Goal: Task Accomplishment & Management: Manage account settings

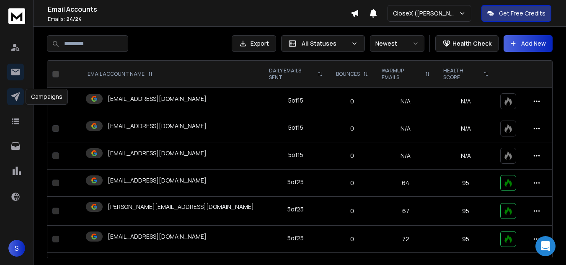
click at [17, 100] on icon at bounding box center [15, 97] width 10 height 10
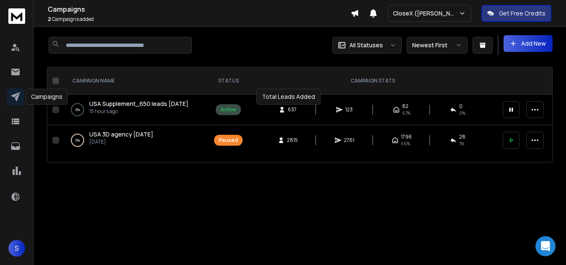
click at [286, 112] on div "637" at bounding box center [287, 109] width 25 height 7
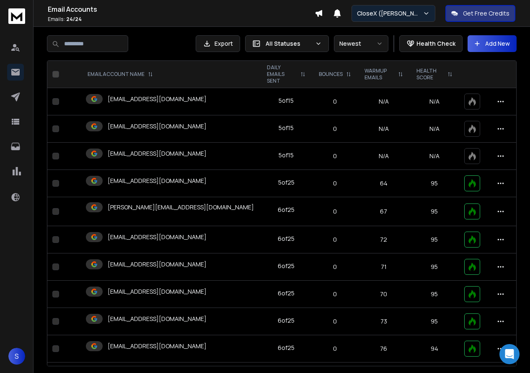
click at [388, 16] on p "CloseX ([PERSON_NAME])" at bounding box center [390, 13] width 66 height 8
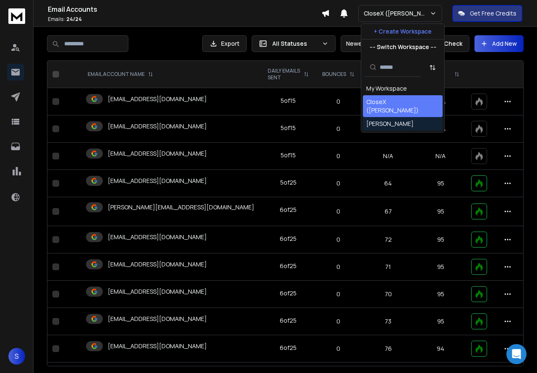
click at [381, 117] on div "Safiq" at bounding box center [403, 123] width 80 height 13
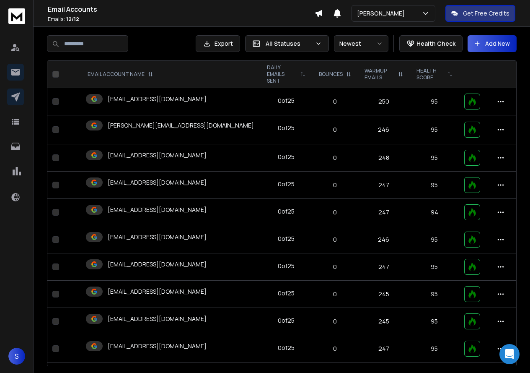
click at [21, 94] on link at bounding box center [15, 96] width 17 height 17
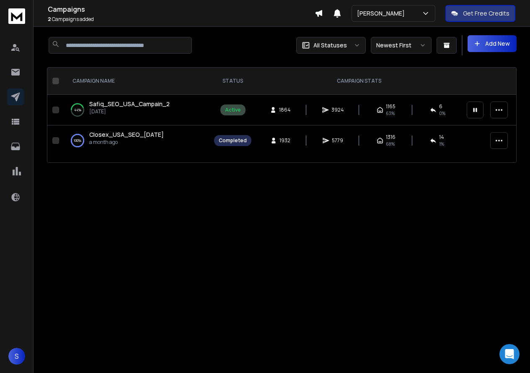
click at [164, 115] on div "Safiq_SEO_USA_Campain_2 19 days ago" at bounding box center [129, 110] width 80 height 20
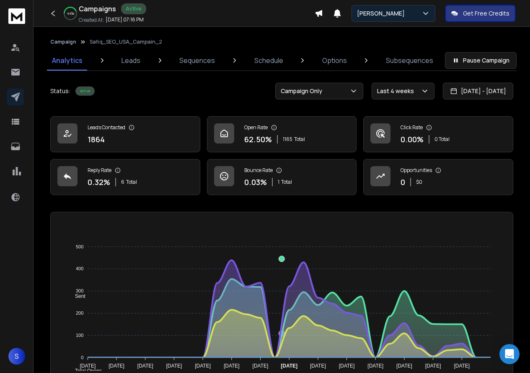
click at [420, 10] on div "[PERSON_NAME]" at bounding box center [393, 13] width 73 height 8
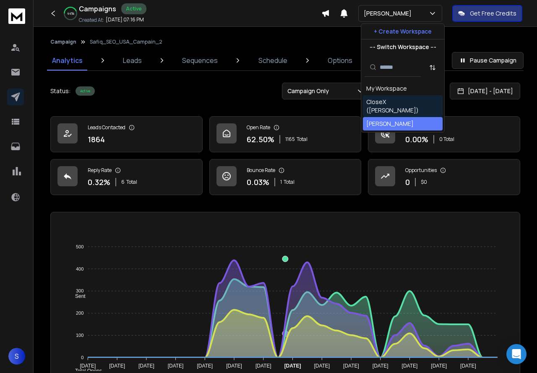
click at [386, 100] on div "CloseX ([PERSON_NAME])" at bounding box center [402, 106] width 73 height 17
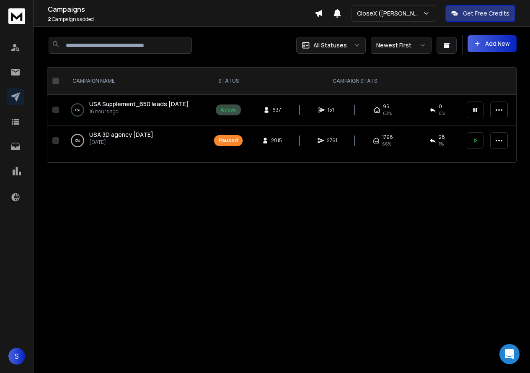
click at [188, 112] on p "16 hours ago" at bounding box center [138, 111] width 99 height 7
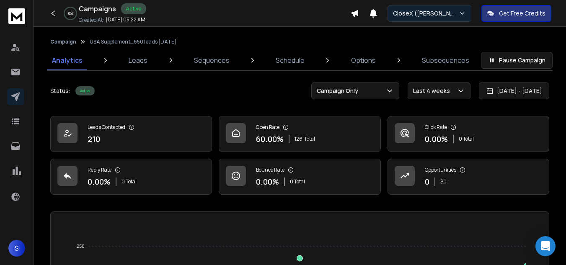
click at [434, 17] on p "CloseX ([PERSON_NAME])" at bounding box center [426, 13] width 66 height 8
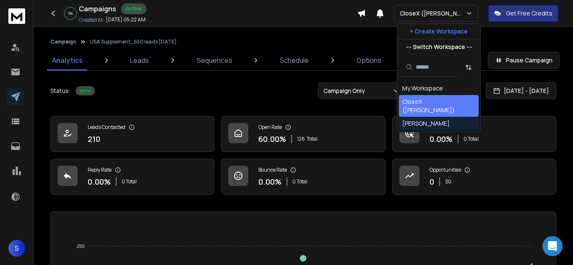
click at [421, 117] on div "Safiq" at bounding box center [439, 123] width 80 height 13
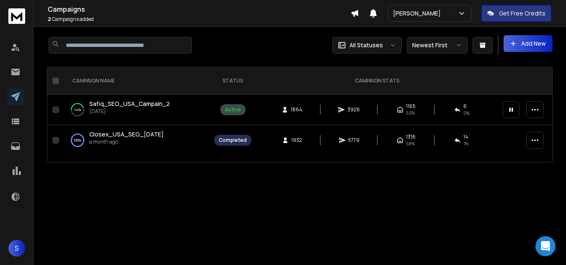
click at [174, 113] on div "44 % Safiq_SEO_USA_Campain_2 19 days ago" at bounding box center [136, 110] width 130 height 20
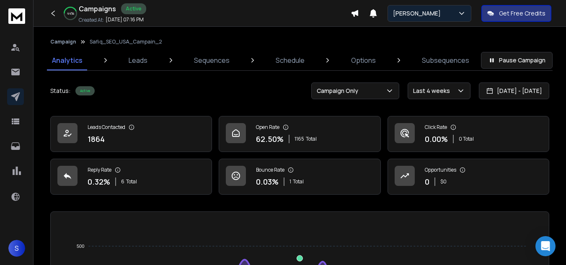
click at [419, 9] on div "[PERSON_NAME]" at bounding box center [429, 13] width 73 height 8
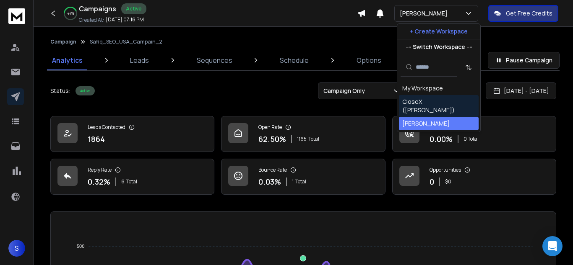
click at [423, 100] on div "CloseX ([PERSON_NAME])" at bounding box center [438, 106] width 73 height 17
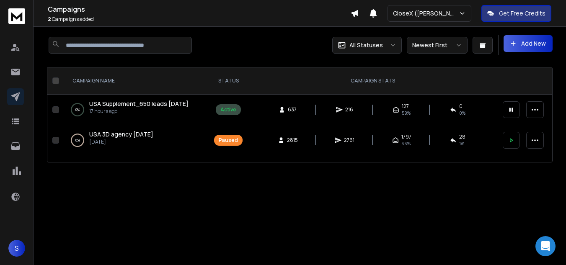
click at [264, 113] on div "637 216 127 59 % 0 0 %" at bounding box center [373, 109] width 240 height 13
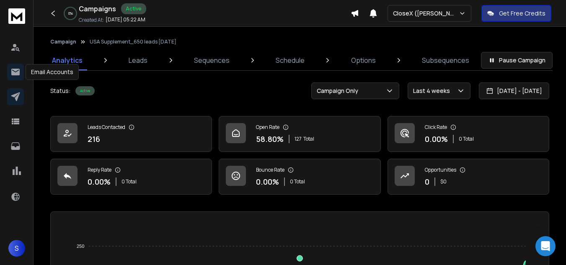
click at [17, 69] on icon at bounding box center [15, 72] width 8 height 7
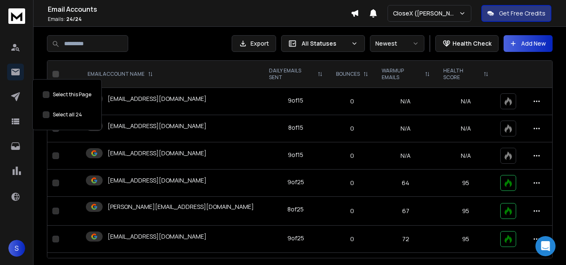
click at [53, 73] on button "Select this Page" at bounding box center [55, 74] width 7 height 7
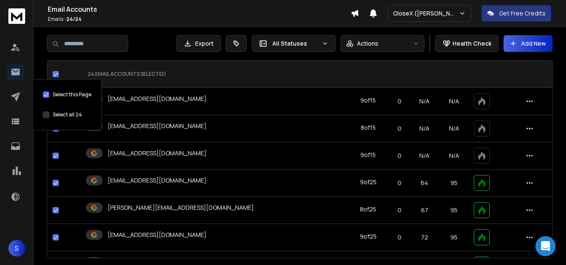
click at [57, 72] on button "Select this Page" at bounding box center [55, 74] width 7 height 7
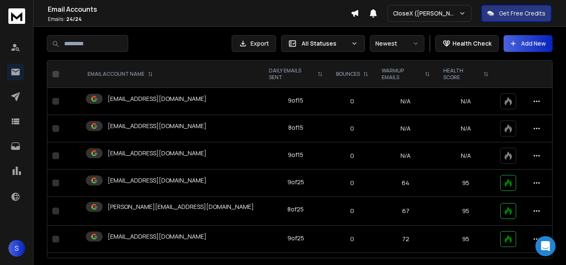
click at [504, 102] on icon at bounding box center [508, 101] width 8 height 8
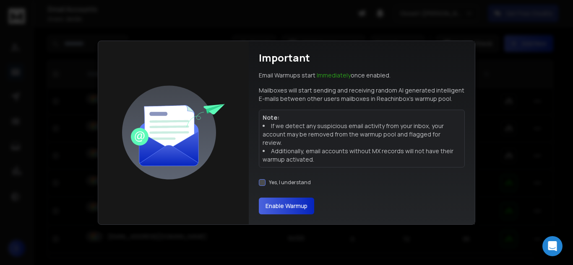
click at [274, 201] on button "Enable Warmup" at bounding box center [286, 206] width 55 height 17
click at [260, 181] on button "Yes, I understand" at bounding box center [262, 182] width 7 height 7
click at [274, 198] on button "Enable Warmup" at bounding box center [286, 206] width 55 height 17
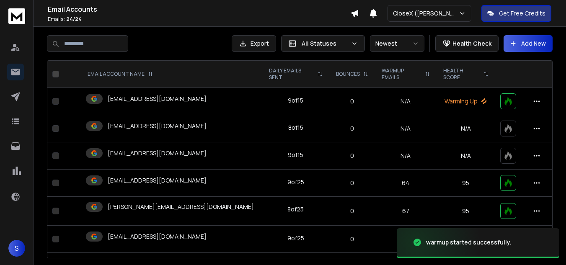
click at [505, 130] on icon at bounding box center [508, 129] width 7 height 8
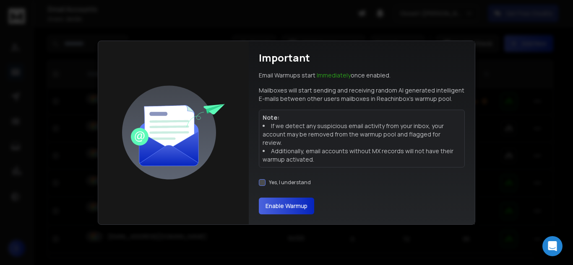
click at [264, 179] on button "Yes, I understand" at bounding box center [262, 182] width 7 height 7
click at [280, 202] on button "Enable Warmup" at bounding box center [286, 206] width 55 height 17
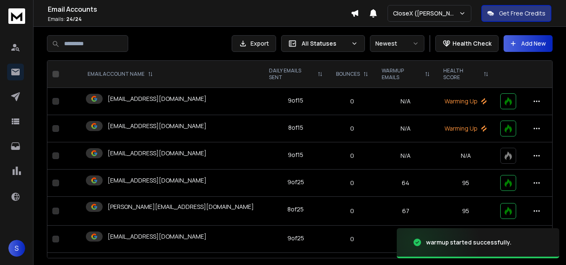
click at [501, 155] on div at bounding box center [509, 156] width 16 height 16
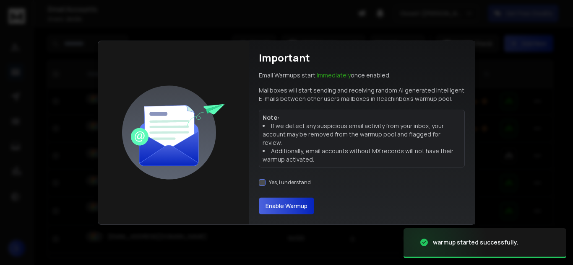
click at [265, 179] on button "Yes, I understand" at bounding box center [262, 182] width 7 height 7
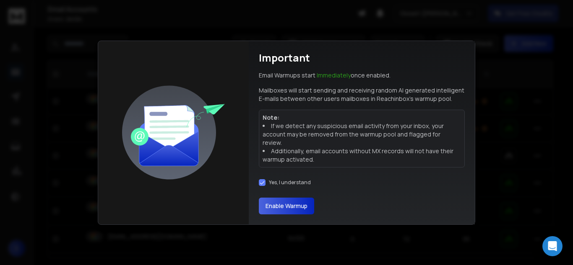
click at [279, 205] on button "Enable Warmup" at bounding box center [286, 206] width 55 height 17
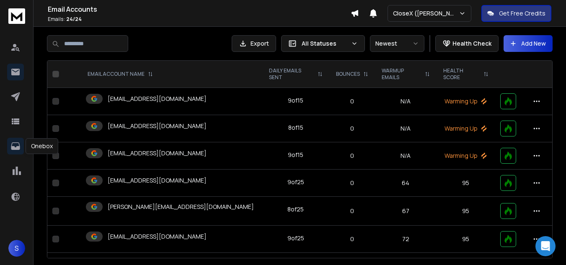
click at [18, 139] on link at bounding box center [15, 146] width 17 height 17
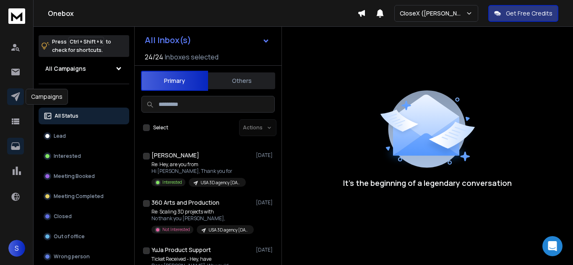
click at [20, 99] on icon at bounding box center [15, 97] width 10 height 10
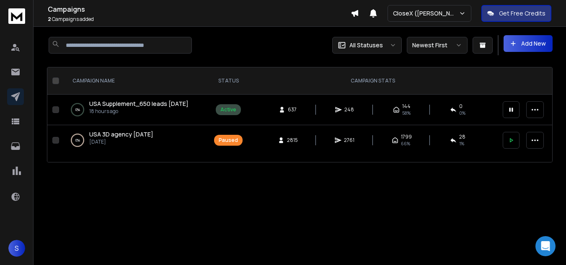
click at [202, 119] on td "0 % USA Supplement_650 leads 9/15/25 18 hours ago" at bounding box center [135, 110] width 147 height 31
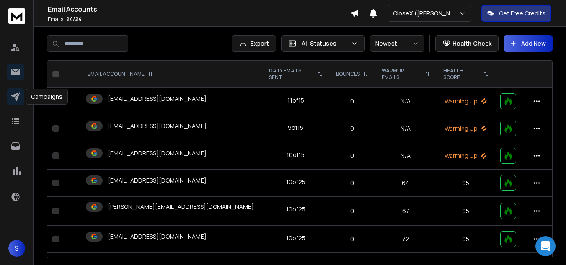
click at [17, 103] on link at bounding box center [15, 96] width 17 height 17
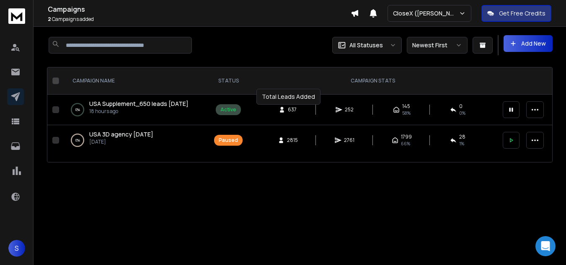
click at [268, 110] on div "637 252 145 58 % 0 0 %" at bounding box center [373, 109] width 210 height 13
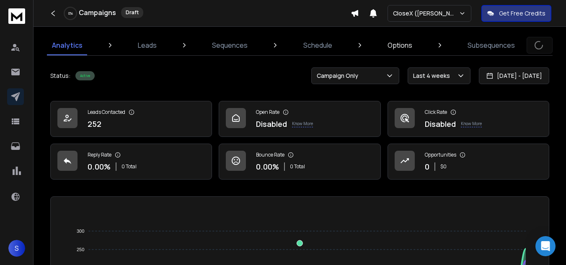
click at [400, 49] on p "Options" at bounding box center [400, 45] width 25 height 10
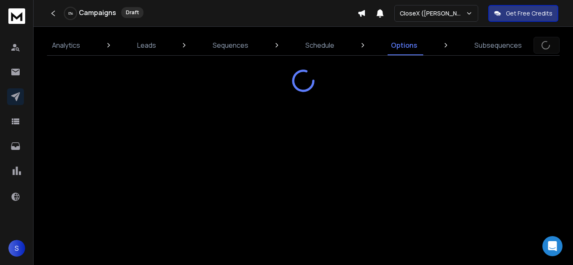
select select "**********"
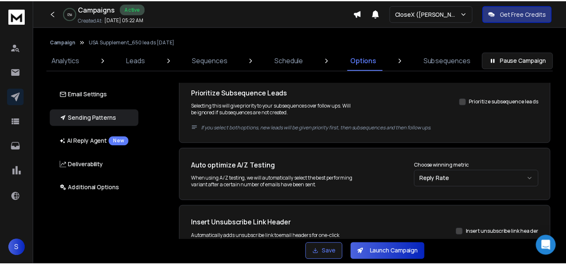
scroll to position [461, 0]
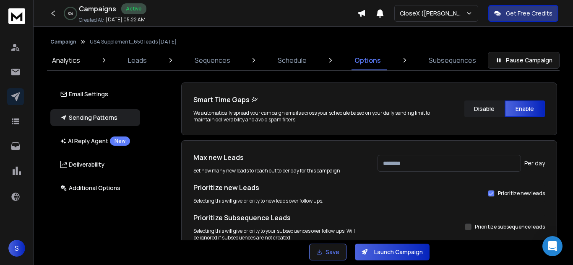
click at [67, 62] on p "Analytics" at bounding box center [66, 60] width 28 height 10
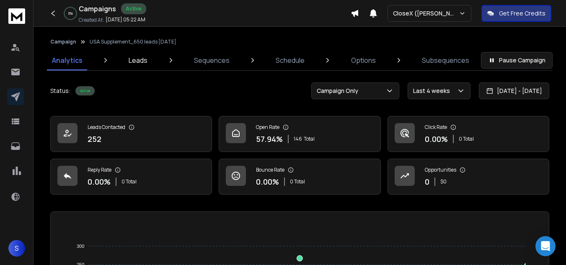
click at [141, 62] on p "Leads" at bounding box center [138, 60] width 19 height 10
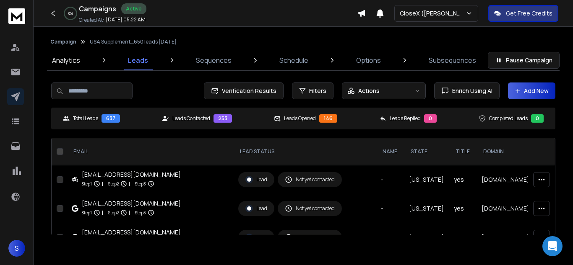
click at [74, 63] on p "Analytics" at bounding box center [66, 60] width 28 height 10
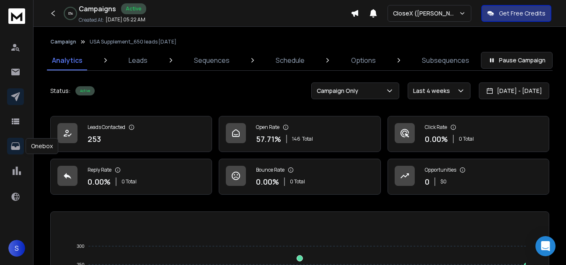
click at [18, 145] on icon at bounding box center [15, 146] width 10 height 10
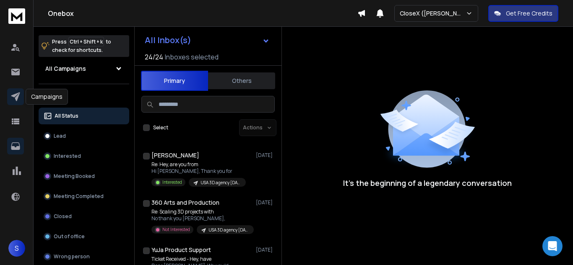
click at [20, 99] on icon at bounding box center [15, 97] width 10 height 10
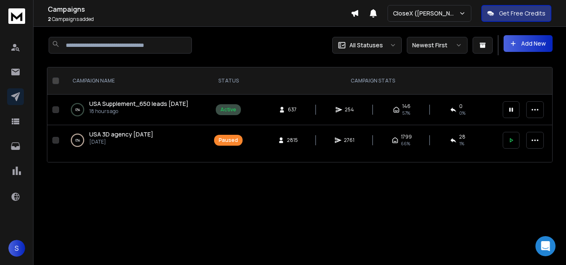
click at [169, 109] on p "18 hours ago" at bounding box center [138, 111] width 99 height 7
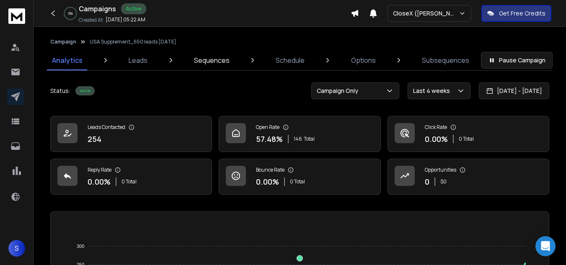
click at [219, 59] on p "Sequences" at bounding box center [212, 60] width 36 height 10
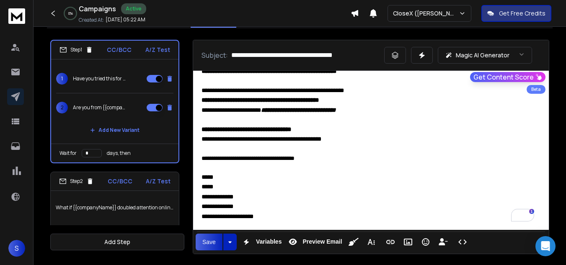
scroll to position [44, 0]
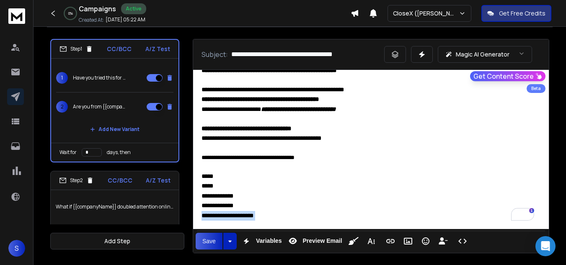
drag, startPoint x: 273, startPoint y: 216, endPoint x: 196, endPoint y: 214, distance: 77.2
click at [196, 214] on div "**********" at bounding box center [371, 149] width 356 height 159
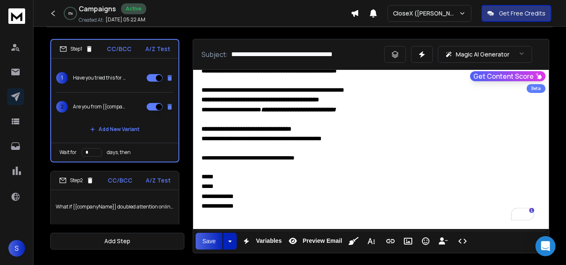
scroll to position [71, 0]
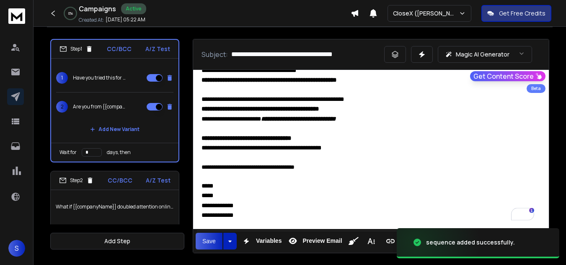
click at [100, 103] on div "2 Are you from {{companyName}}?" at bounding box center [91, 107] width 70 height 12
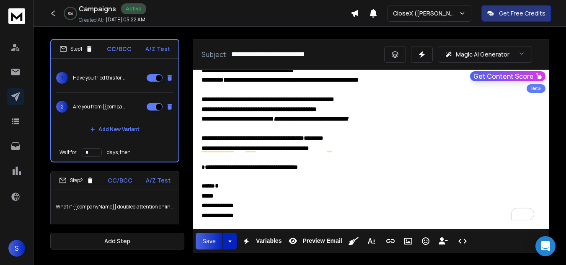
scroll to position [80, 0]
click at [202, 215] on span "**********" at bounding box center [218, 216] width 32 height 6
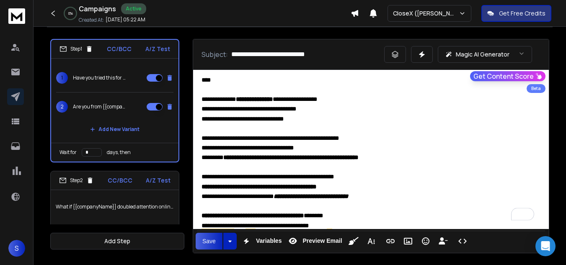
scroll to position [0, 0]
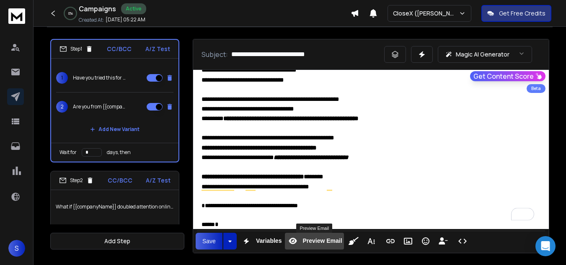
click at [321, 240] on span "Preview Email" at bounding box center [322, 241] width 43 height 7
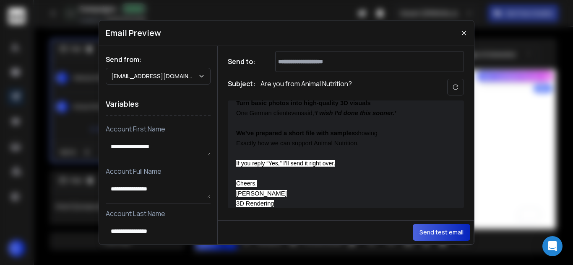
click at [464, 30] on icon at bounding box center [463, 33] width 7 height 7
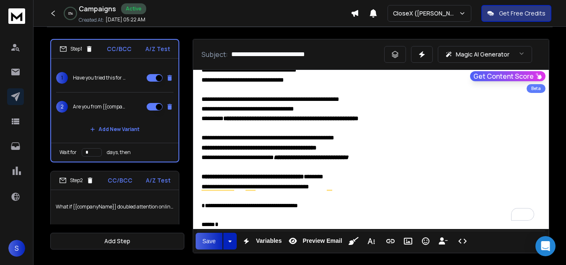
click at [106, 104] on p "Are you from {{companyName}}?" at bounding box center [100, 107] width 54 height 7
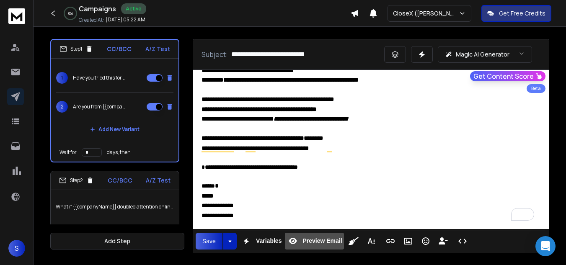
click at [314, 239] on span "Preview Email" at bounding box center [322, 241] width 43 height 7
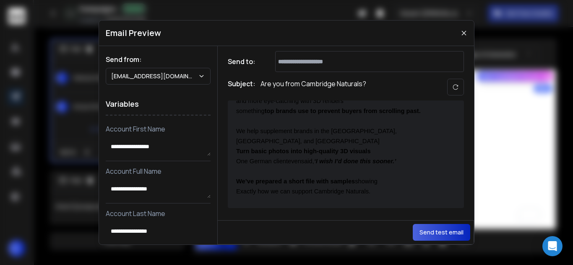
click at [464, 32] on icon at bounding box center [463, 33] width 7 height 7
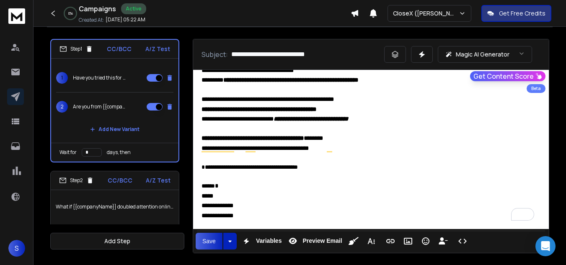
click at [95, 79] on p "Have you tried this for {{companyName}}?" at bounding box center [100, 78] width 54 height 7
type input "**********"
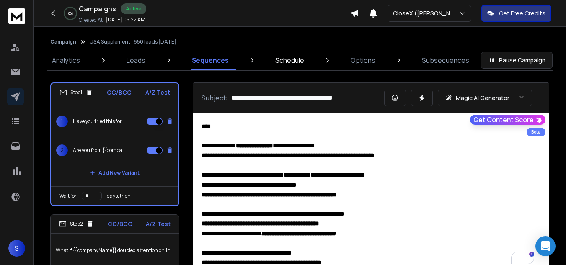
click at [285, 57] on p "Schedule" at bounding box center [289, 60] width 29 height 10
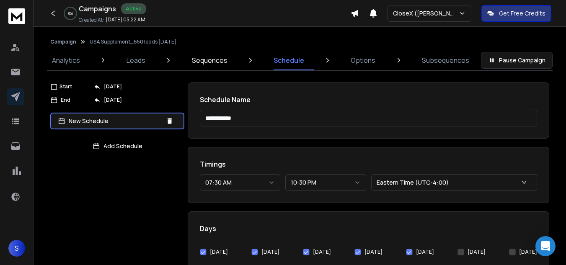
click at [216, 65] on p "Sequences" at bounding box center [210, 60] width 36 height 10
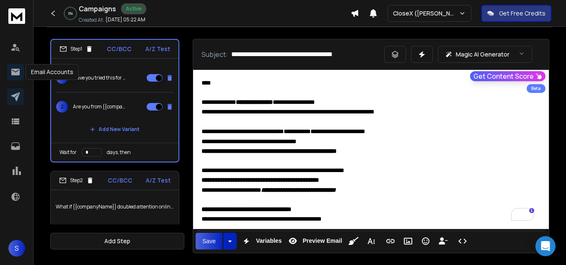
click at [19, 74] on icon at bounding box center [15, 72] width 8 height 7
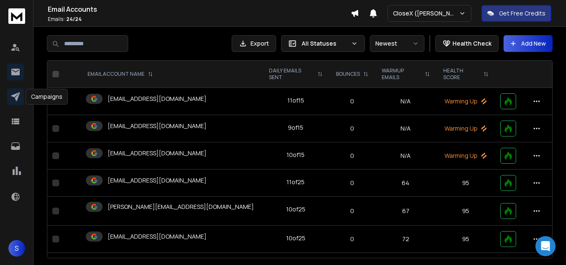
click at [16, 103] on link at bounding box center [15, 96] width 17 height 17
